Goal: Task Accomplishment & Management: Manage account settings

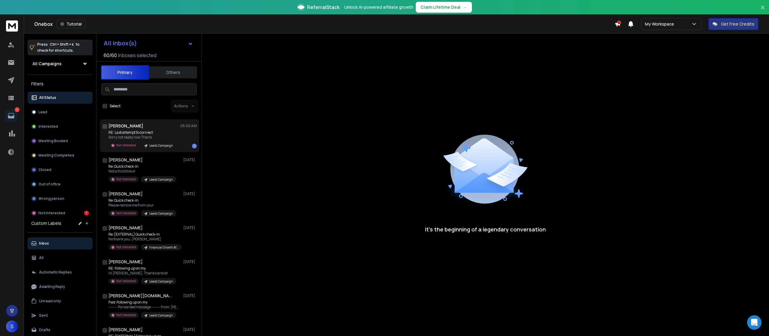
click at [145, 124] on div "[PERSON_NAME] 05:00 AM" at bounding box center [152, 126] width 88 height 6
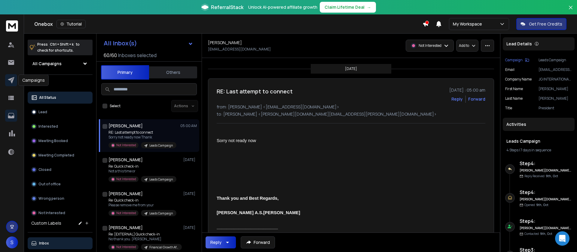
click at [9, 81] on icon at bounding box center [11, 80] width 7 height 7
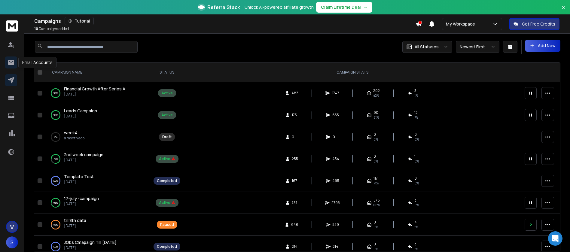
click at [11, 57] on link at bounding box center [11, 62] width 12 height 12
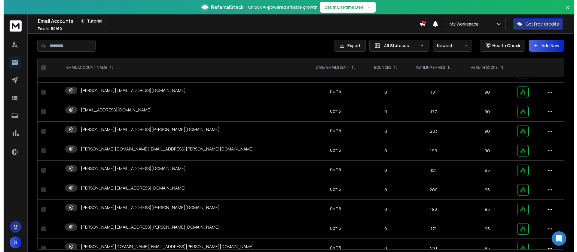
scroll to position [17, 0]
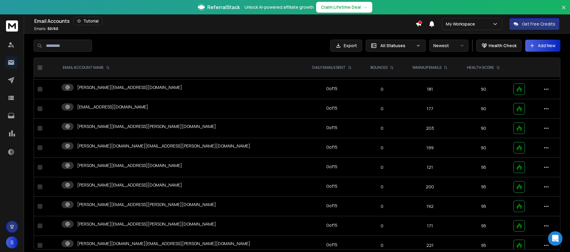
click at [117, 222] on p "leah.jane@codeupnow.dev" at bounding box center [146, 224] width 139 height 6
click at [116, 222] on p "leah.jane@codeupnow.dev" at bounding box center [146, 224] width 139 height 6
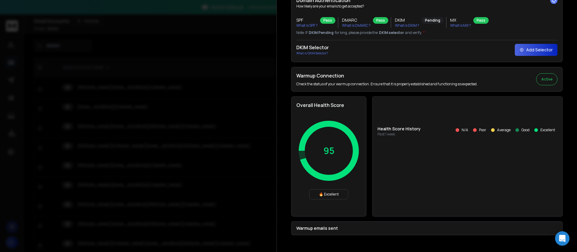
scroll to position [0, 0]
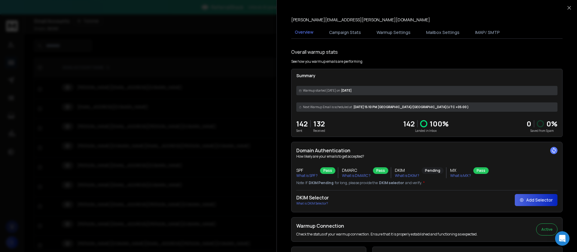
click at [392, 29] on button "Warmup Settings" at bounding box center [393, 32] width 41 height 13
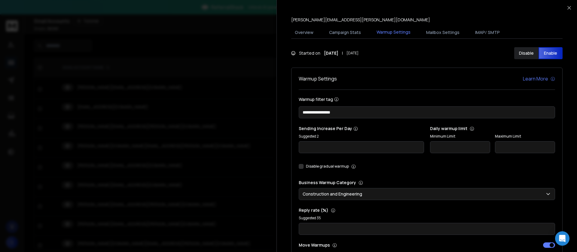
click at [310, 27] on button "Overview" at bounding box center [304, 32] width 26 height 13
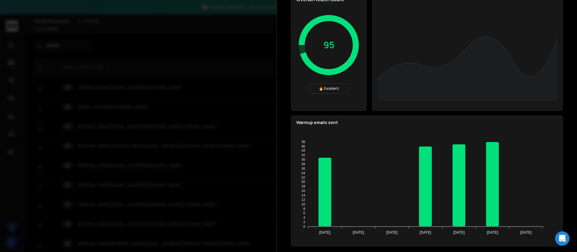
scroll to position [267, 0]
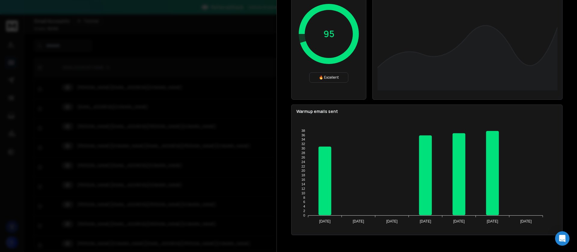
click at [251, 169] on div at bounding box center [288, 126] width 577 height 252
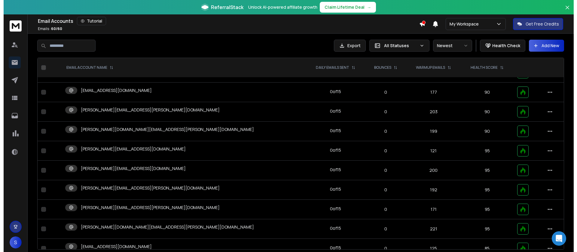
scroll to position [42, 0]
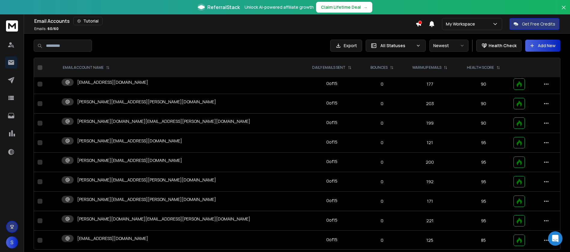
click at [110, 137] on div "andy.khal@codeupnow.dev" at bounding box center [122, 140] width 120 height 7
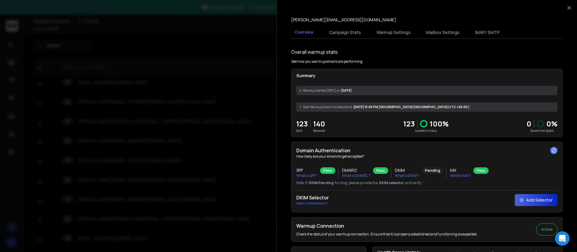
scroll to position [270, 0]
